Goal: Navigation & Orientation: Find specific page/section

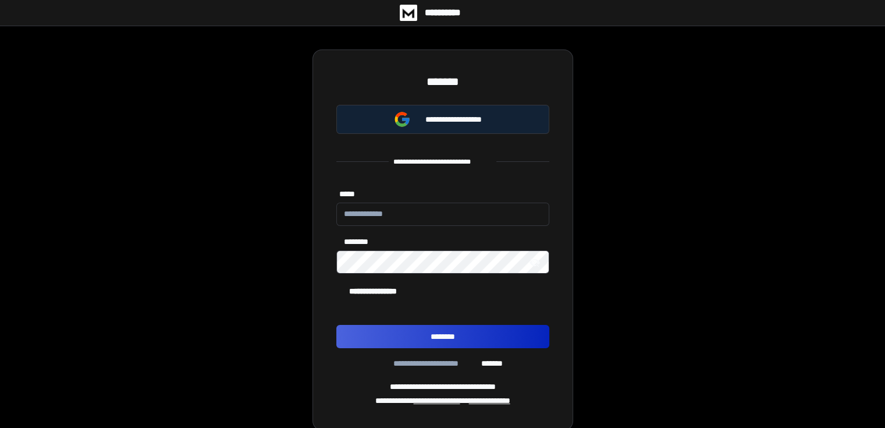
click at [454, 120] on p "**********" at bounding box center [453, 119] width 77 height 12
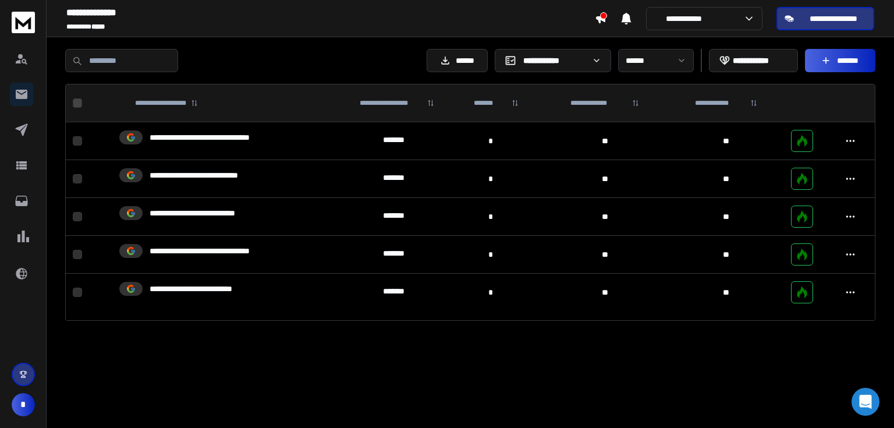
click at [429, 376] on div "**********" at bounding box center [447, 214] width 894 height 428
click at [21, 124] on icon at bounding box center [22, 130] width 14 height 14
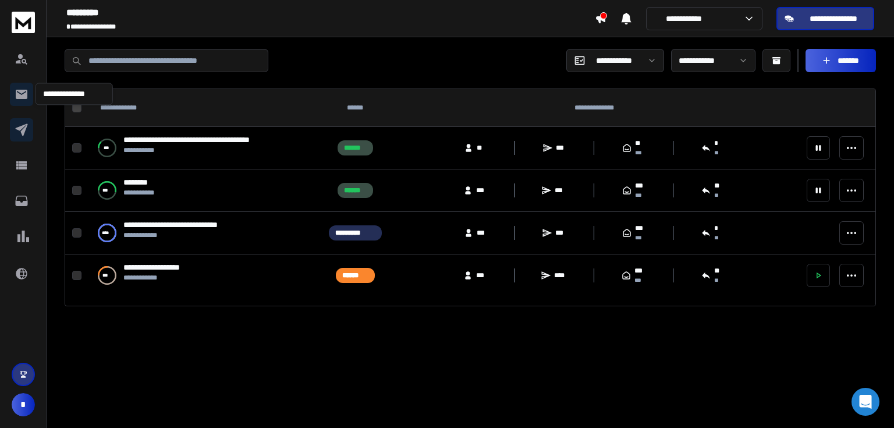
click at [19, 95] on icon at bounding box center [22, 94] width 12 height 9
